Goal: Communication & Community: Answer question/provide support

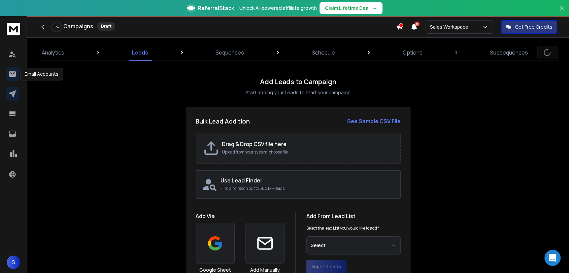
click at [9, 70] on icon at bounding box center [12, 74] width 8 height 8
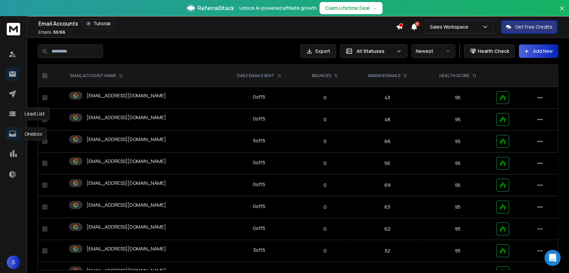
click at [13, 138] on link at bounding box center [12, 133] width 13 height 13
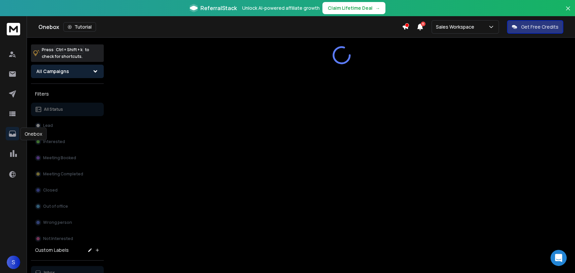
drag, startPoint x: 9, startPoint y: 133, endPoint x: 76, endPoint y: 76, distance: 87.9
click at [10, 133] on icon at bounding box center [12, 134] width 8 height 8
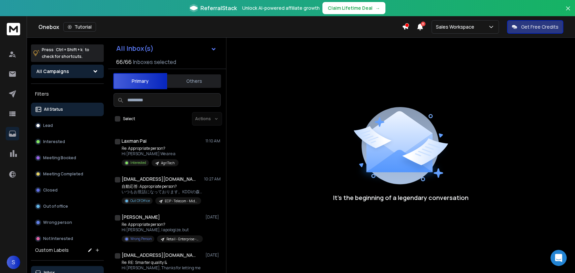
click at [84, 72] on button "All Campaigns" at bounding box center [67, 71] width 73 height 13
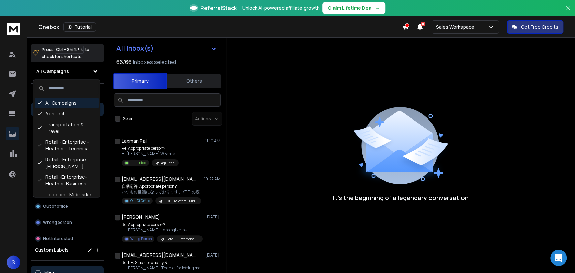
click at [63, 103] on div "All Campaigns" at bounding box center [67, 103] width 64 height 11
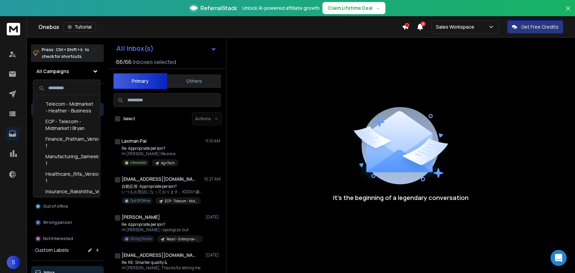
scroll to position [112, 0]
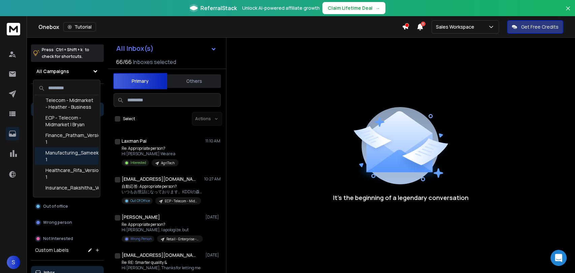
click at [63, 154] on div "Manufacturing_Sameeksha_Version 1" at bounding box center [67, 156] width 64 height 18
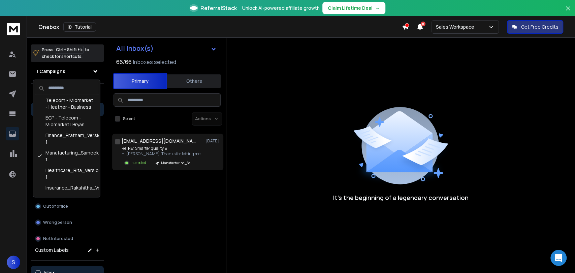
click at [178, 142] on h1 "[EMAIL_ADDRESS][DOMAIN_NAME]" at bounding box center [159, 141] width 74 height 7
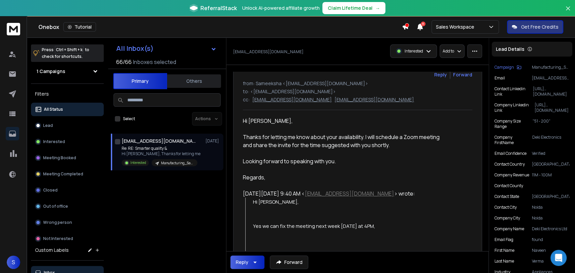
scroll to position [0, 0]
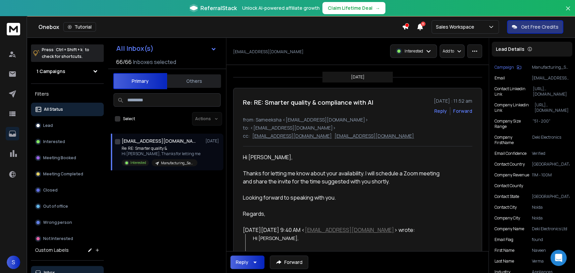
click at [195, 83] on button "Others" at bounding box center [194, 81] width 54 height 15
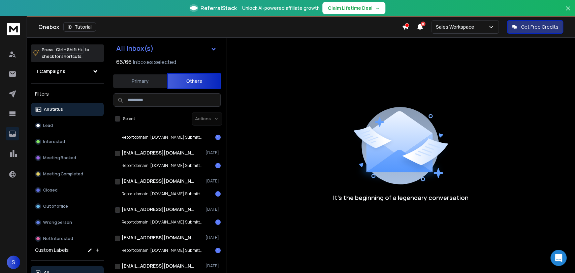
scroll to position [75, 0]
